Goal: Navigation & Orientation: Find specific page/section

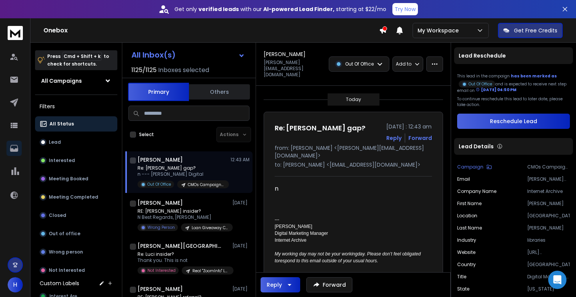
click at [217, 92] on button "Others" at bounding box center [219, 91] width 61 height 17
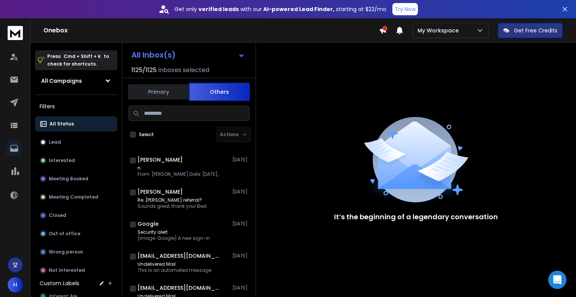
click at [154, 97] on button "Primary" at bounding box center [158, 91] width 61 height 17
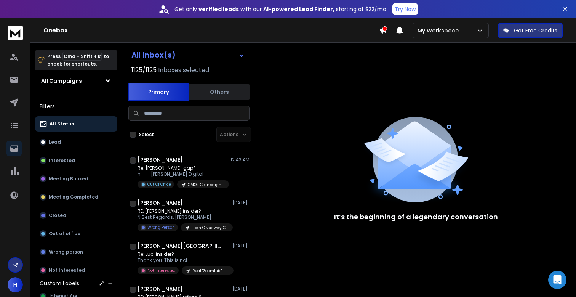
click at [206, 95] on button "Others" at bounding box center [219, 91] width 61 height 17
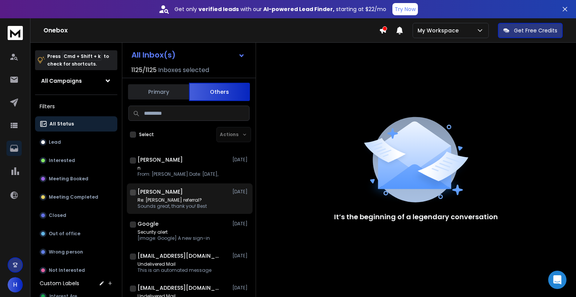
click at [187, 199] on p "Re: [PERSON_NAME] referral?" at bounding box center [171, 200] width 69 height 6
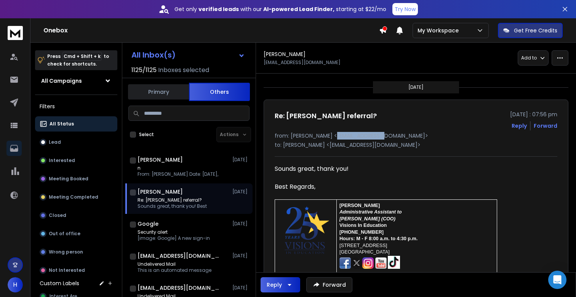
drag, startPoint x: 385, startPoint y: 136, endPoint x: 336, endPoint y: 136, distance: 49.5
click at [336, 136] on p "from: [PERSON_NAME] <[EMAIL_ADDRESS][DOMAIN_NAME]>" at bounding box center [416, 136] width 283 height 8
drag, startPoint x: 328, startPoint y: 143, endPoint x: 428, endPoint y: 143, distance: 100.2
click at [428, 143] on p "to: [PERSON_NAME] <[EMAIL_ADDRESS][DOMAIN_NAME]>" at bounding box center [416, 145] width 283 height 8
copy p "[EMAIL_ADDRESS][DOMAIN_NAME]"
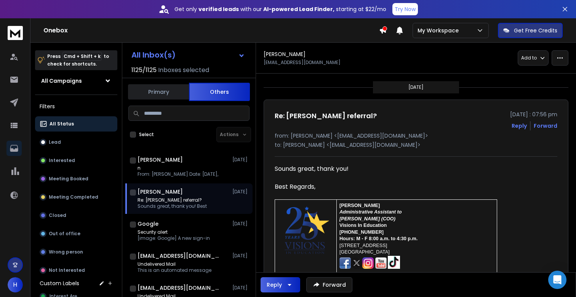
click at [177, 83] on div "All Inbox(s) 1125 / 1125 Inboxes selected Primary Others Select Actions [PERSON…" at bounding box center [188, 191] width 133 height 297
click at [170, 88] on button "Primary" at bounding box center [158, 91] width 61 height 17
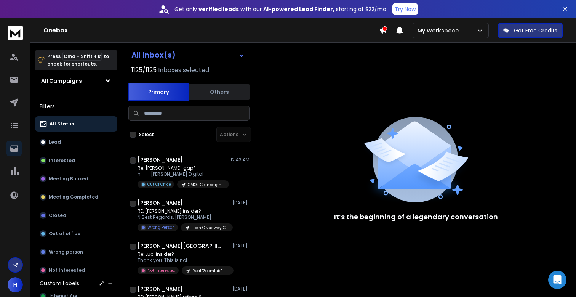
click at [193, 76] on div "All Inbox(s) 1125 / 1125 Inboxes selected Primary Others Select Actions [PERSON…" at bounding box center [188, 191] width 133 height 297
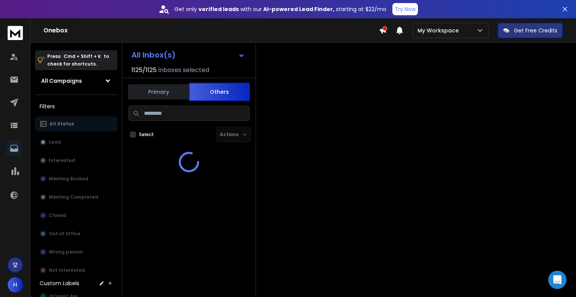
click at [195, 86] on button "Others" at bounding box center [219, 92] width 61 height 18
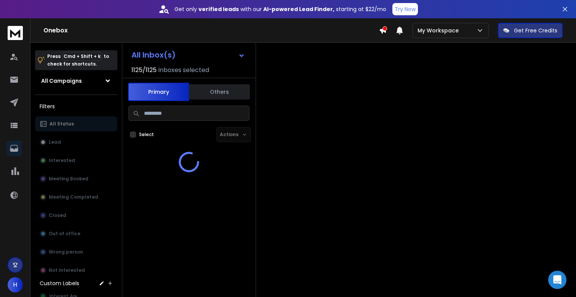
click at [163, 88] on button "Primary" at bounding box center [158, 92] width 61 height 18
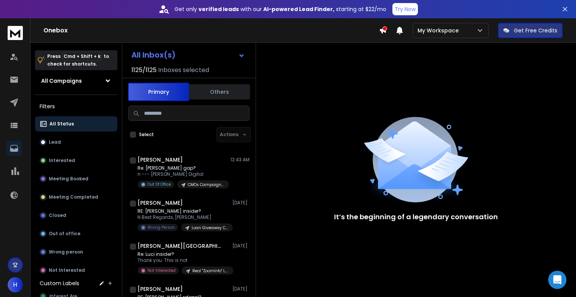
click at [205, 96] on button "Others" at bounding box center [219, 91] width 61 height 17
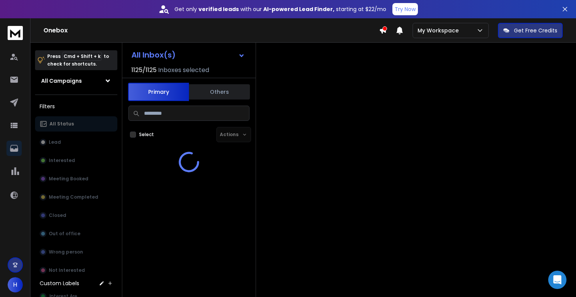
click at [160, 88] on button "Primary" at bounding box center [158, 92] width 61 height 18
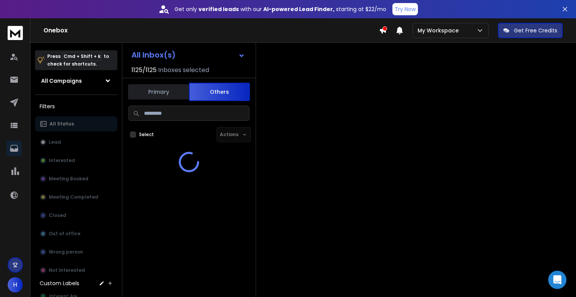
click at [205, 86] on button "Others" at bounding box center [219, 92] width 61 height 18
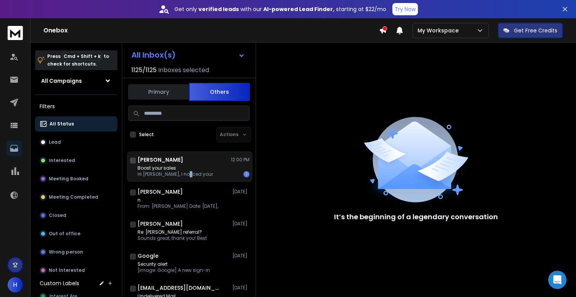
click at [184, 177] on div "[PERSON_NAME] 12:00 PM Boost your sales Hi [PERSON_NAME], I noticed your 1" at bounding box center [190, 166] width 126 height 30
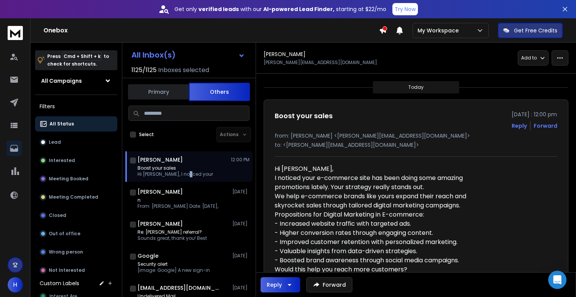
click at [170, 95] on button "Primary" at bounding box center [158, 91] width 61 height 17
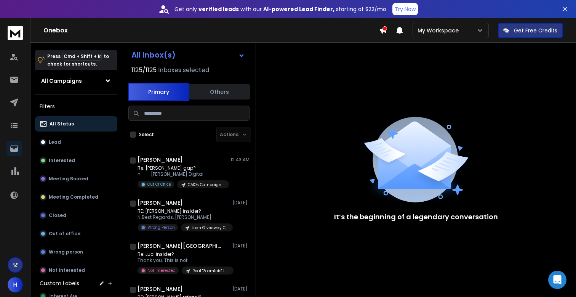
click at [217, 99] on button "Others" at bounding box center [219, 91] width 61 height 17
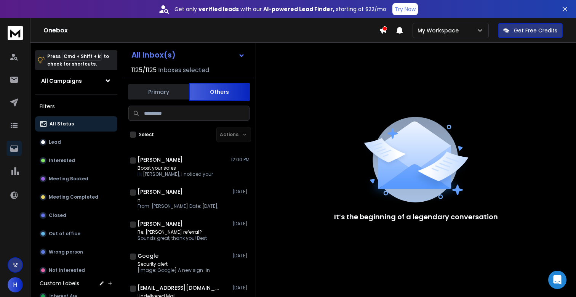
click at [164, 102] on div "Primary Others Select Actions [PERSON_NAME] 12:00 PM Boost your sales Hi [PERSO…" at bounding box center [188, 226] width 133 height 285
click at [153, 96] on button "Primary" at bounding box center [158, 91] width 61 height 17
